Goal: Task Accomplishment & Management: Manage account settings

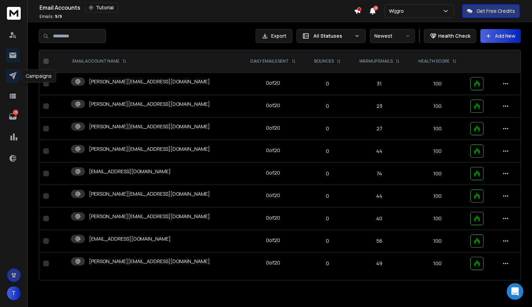
click at [13, 77] on icon at bounding box center [12, 75] width 7 height 7
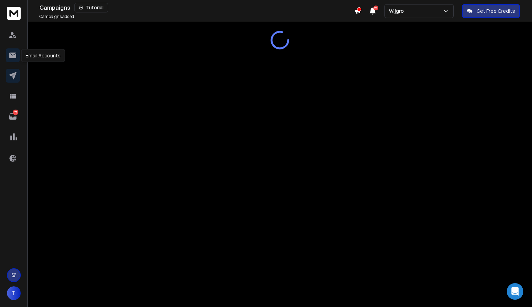
click at [10, 55] on icon at bounding box center [12, 56] width 7 height 6
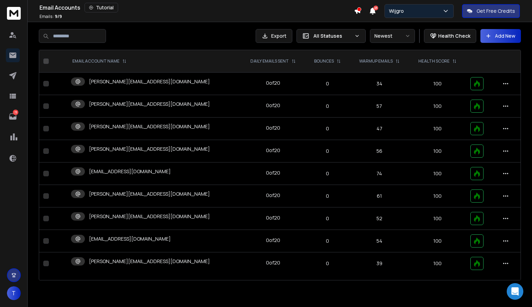
click at [432, 10] on div "Wijgro" at bounding box center [419, 11] width 60 height 7
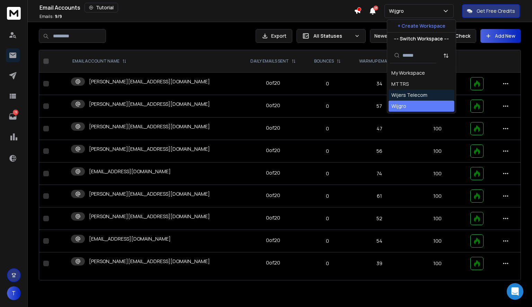
click at [406, 99] on div "Wijers Telecom" at bounding box center [421, 95] width 66 height 11
